Goal: Task Accomplishment & Management: Manage account settings

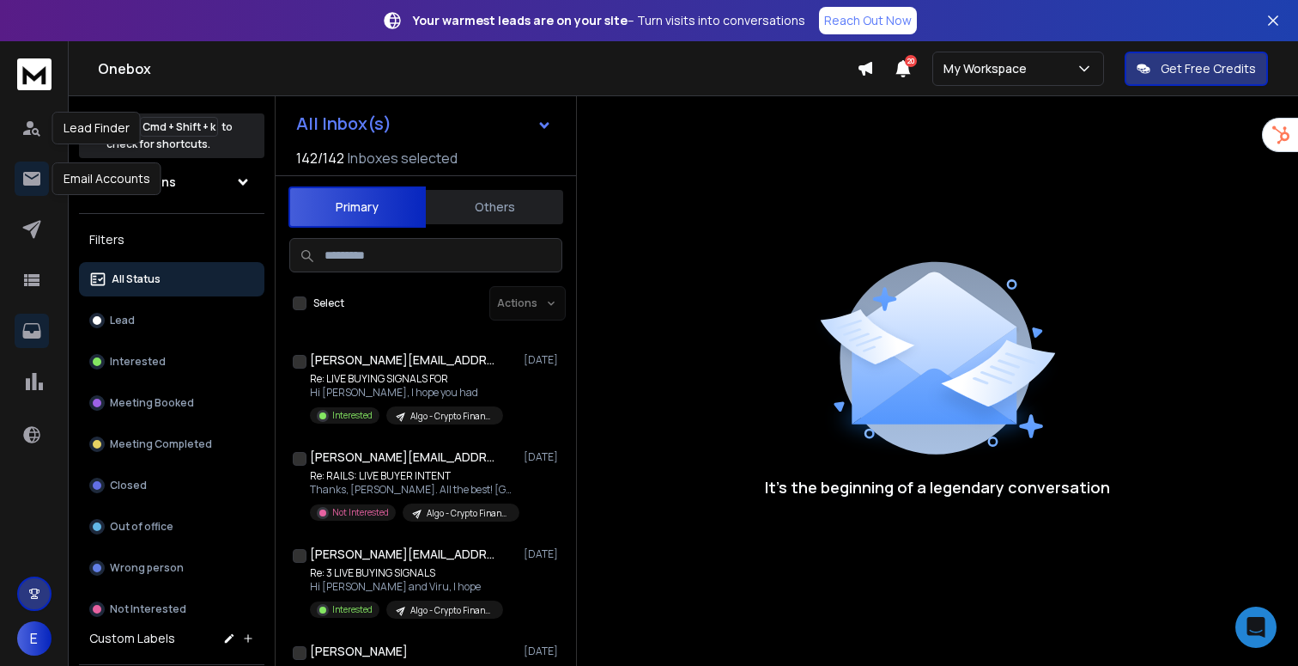
click at [30, 188] on link at bounding box center [32, 178] width 34 height 34
